Goal: Task Accomplishment & Management: Manage account settings

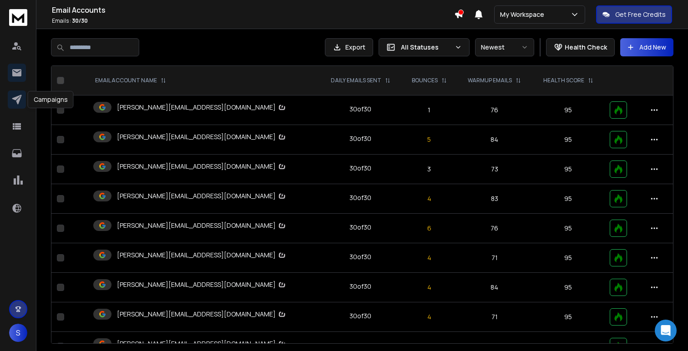
click at [16, 101] on icon at bounding box center [17, 100] width 10 height 10
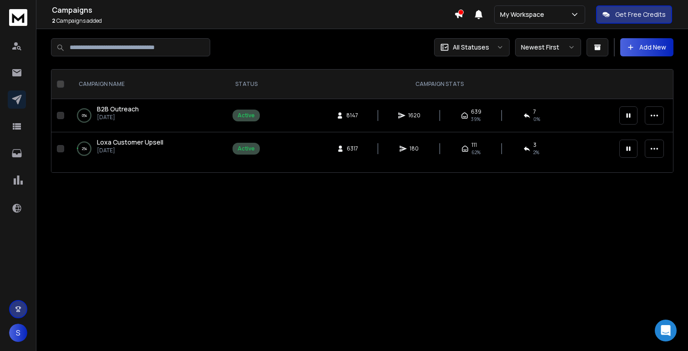
click at [112, 112] on span "B2B Outreach" at bounding box center [118, 109] width 42 height 9
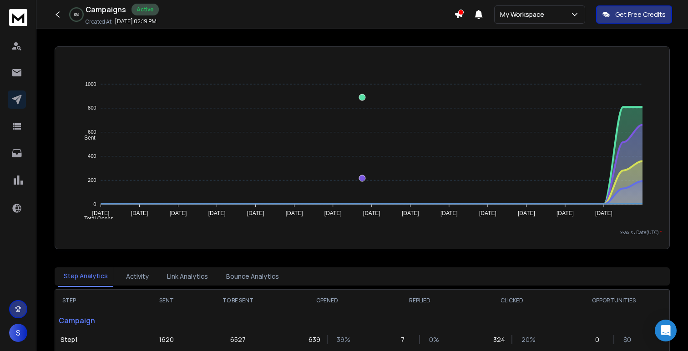
scroll to position [217, 0]
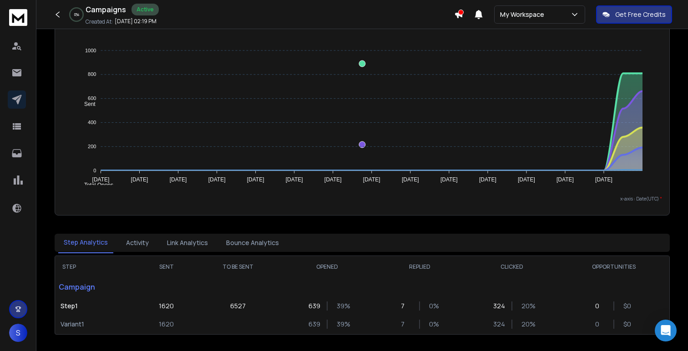
click at [143, 244] on button "Activity" at bounding box center [138, 243] width 34 height 20
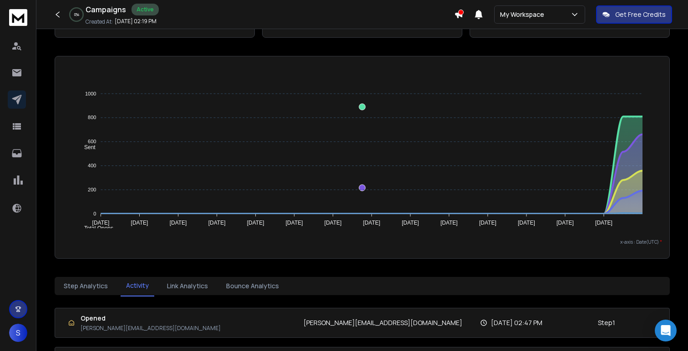
scroll to position [0, 0]
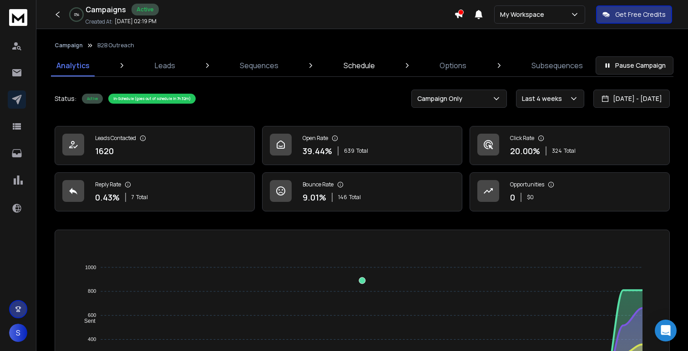
click at [355, 63] on p "Schedule" at bounding box center [358, 65] width 31 height 11
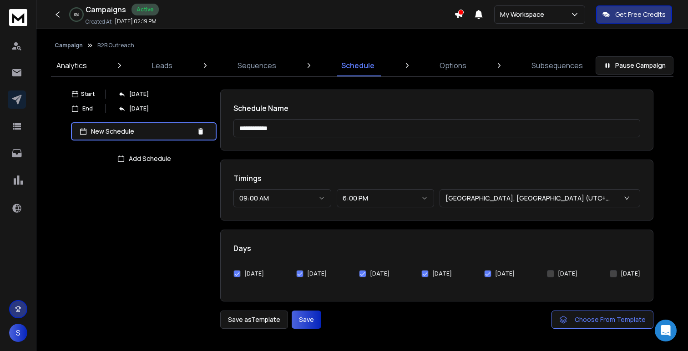
click at [77, 74] on link "Analytics" at bounding box center [71, 66] width 41 height 22
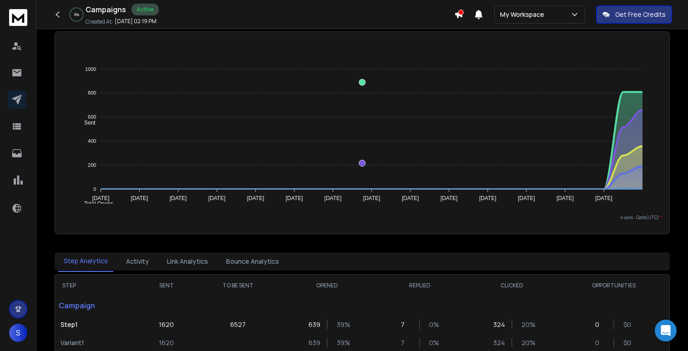
scroll to position [217, 0]
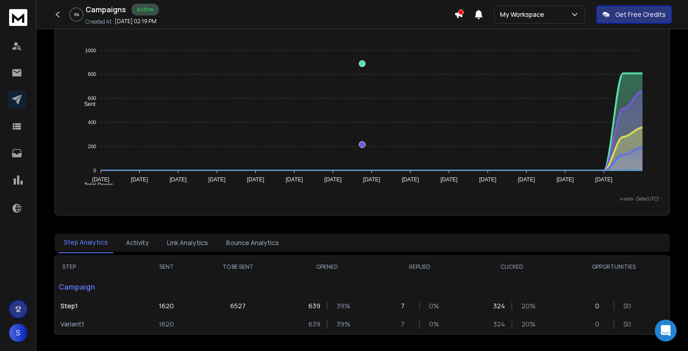
click at [138, 237] on button "Activity" at bounding box center [138, 243] width 34 height 20
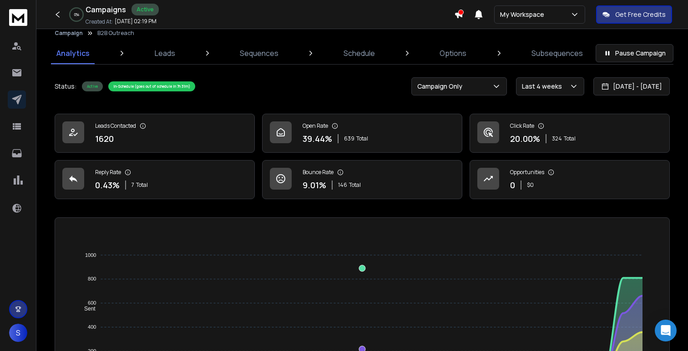
scroll to position [0, 0]
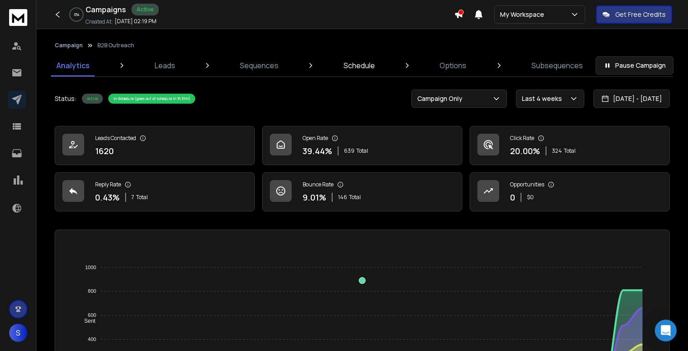
click at [344, 67] on p "Schedule" at bounding box center [358, 65] width 31 height 11
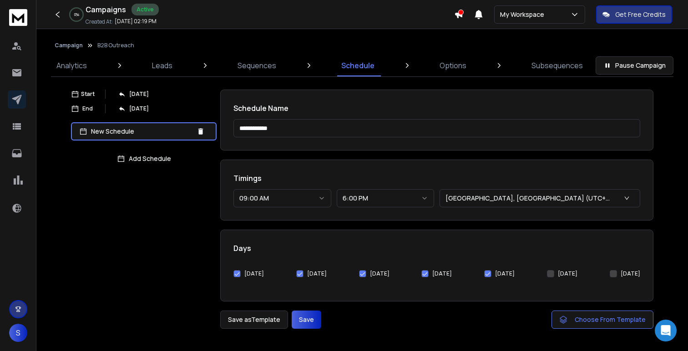
click at [473, 138] on div "**********" at bounding box center [436, 120] width 433 height 61
click at [70, 66] on p "Analytics" at bounding box center [71, 65] width 30 height 11
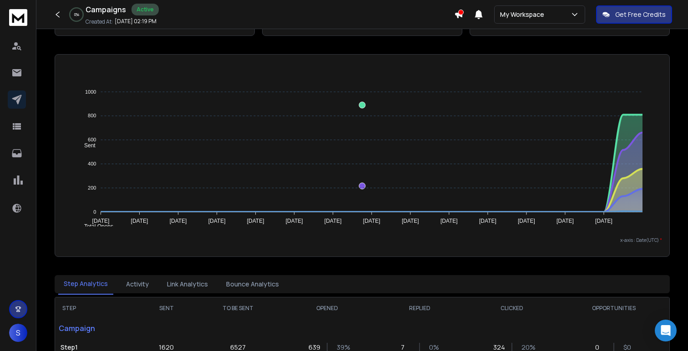
scroll to position [217, 0]
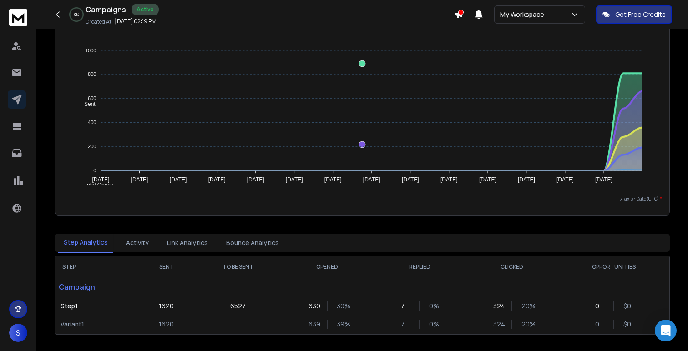
click at [146, 240] on button "Activity" at bounding box center [138, 243] width 34 height 20
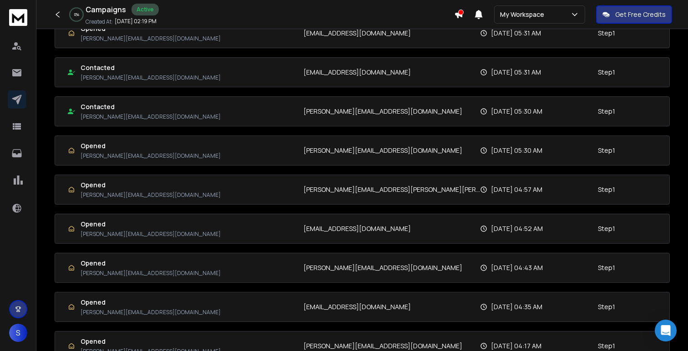
scroll to position [65273, 0]
click at [432, 141] on div "Opened [PERSON_NAME][EMAIL_ADDRESS][DOMAIN_NAME] [PERSON_NAME][EMAIL_ADDRESS][D…" at bounding box center [362, 150] width 615 height 30
